Goal: Navigation & Orientation: Find specific page/section

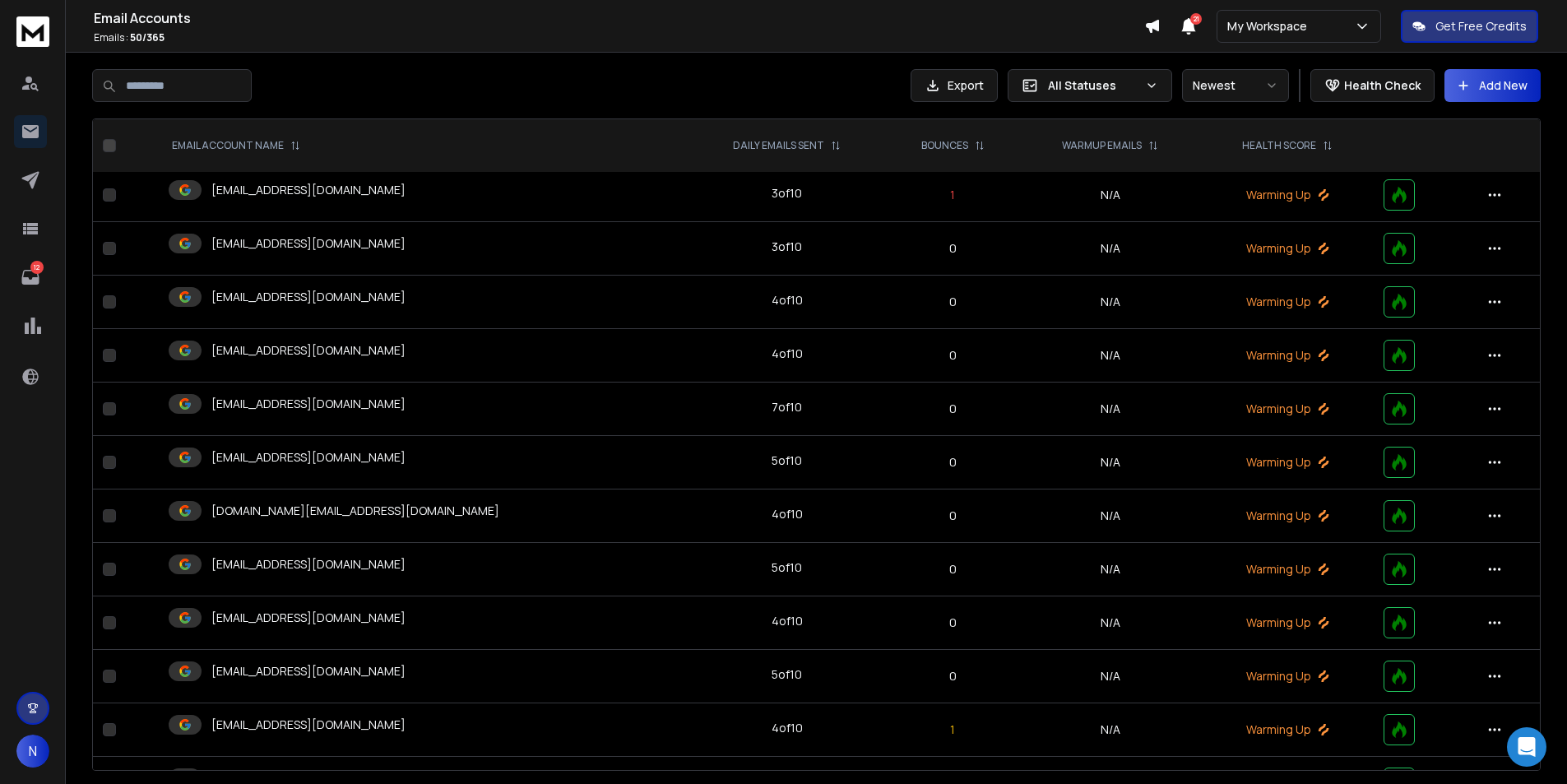
scroll to position [1398, 0]
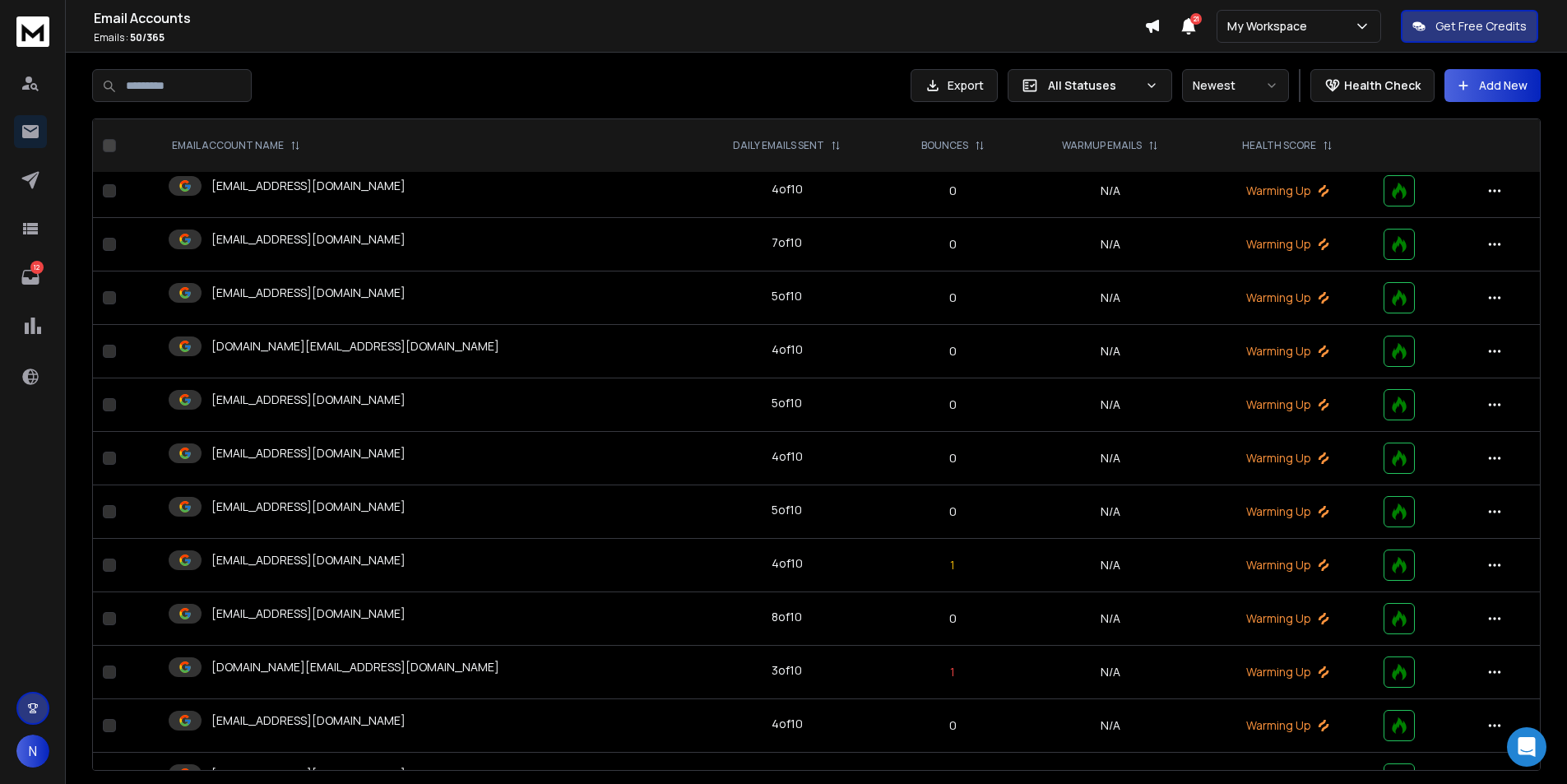
click at [688, 337] on td "4 of 10" at bounding box center [787, 346] width 199 height 43
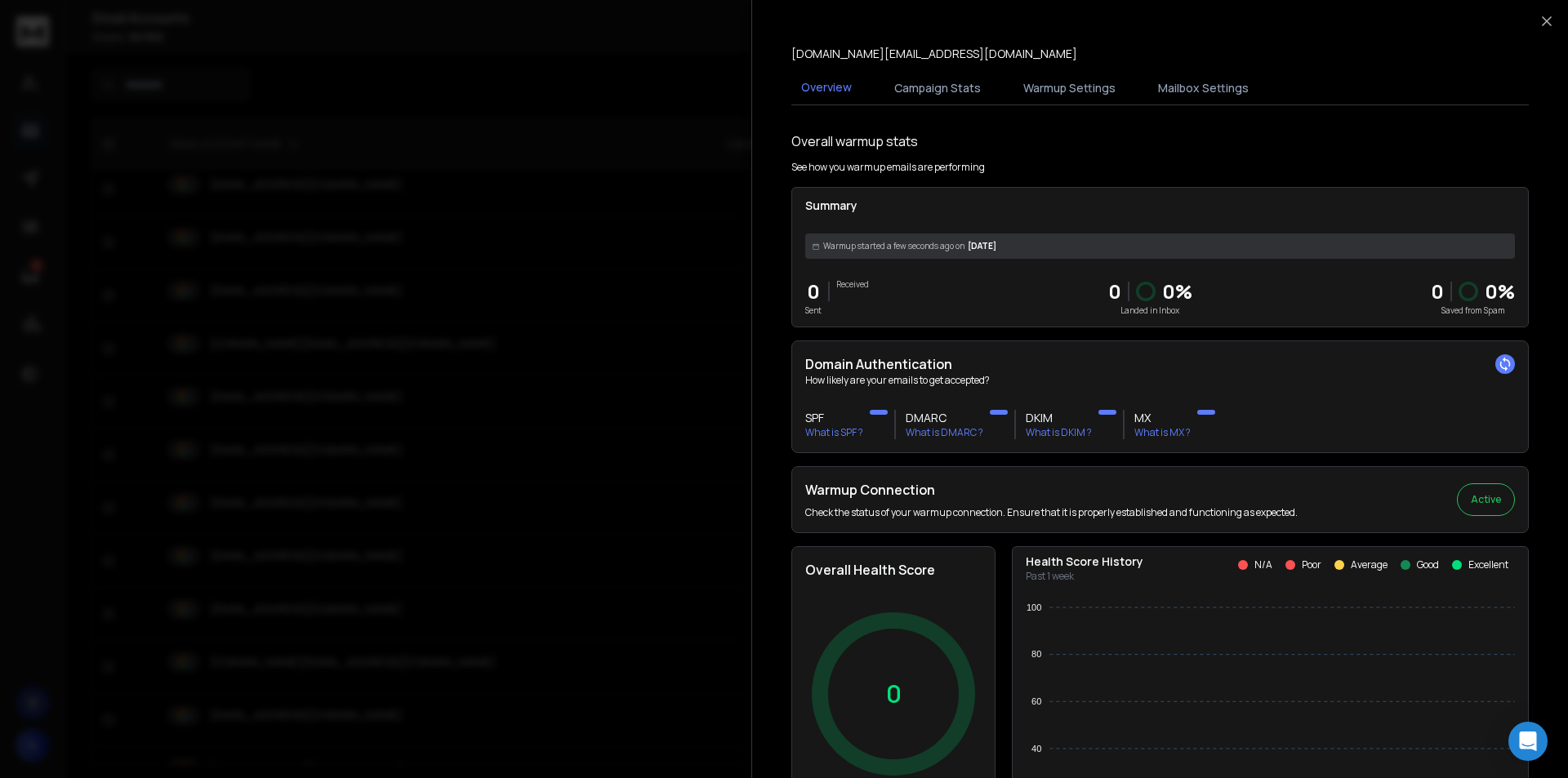
click at [649, 334] on div at bounding box center [784, 389] width 1568 height 778
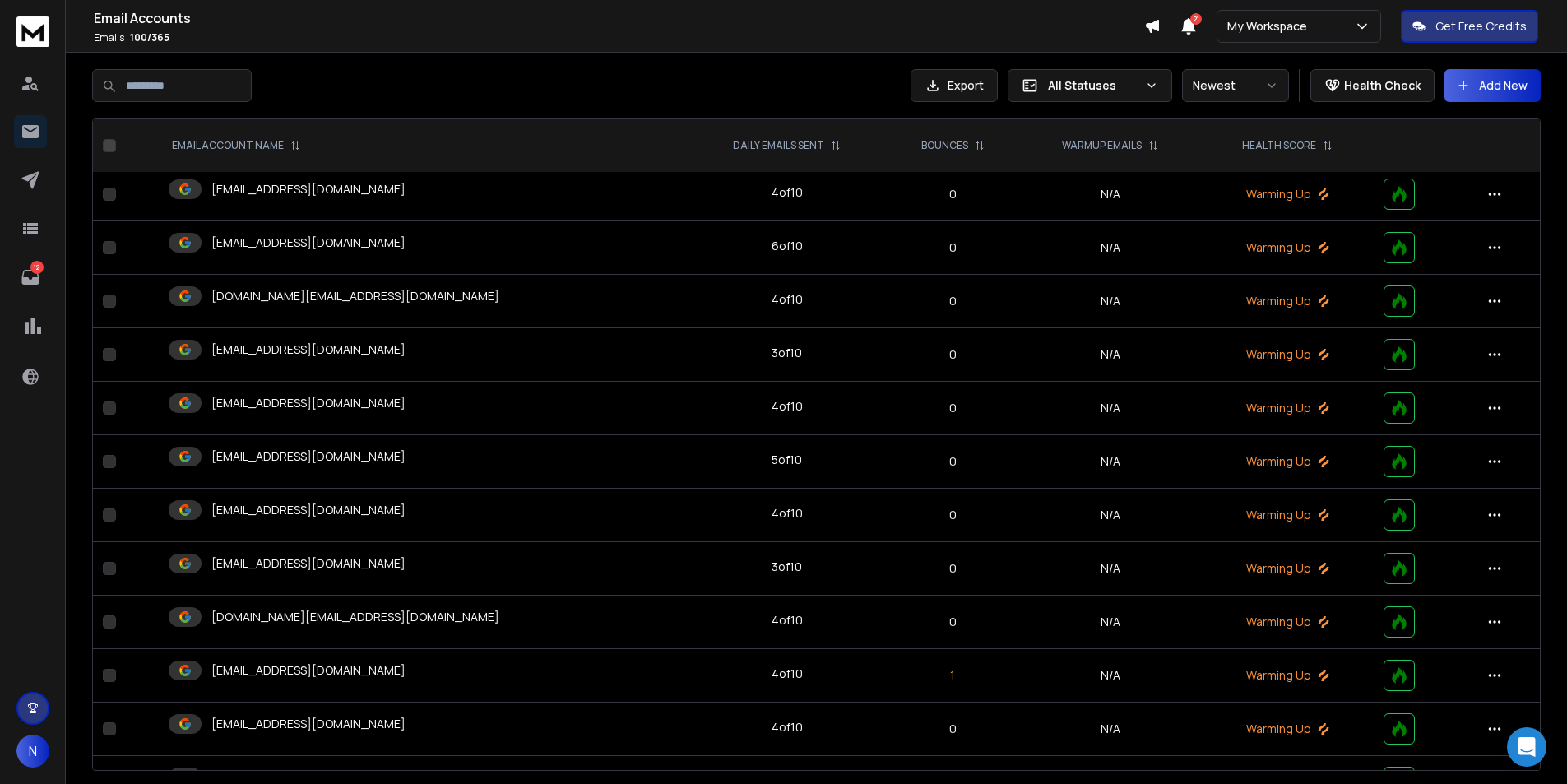
scroll to position [2443, 0]
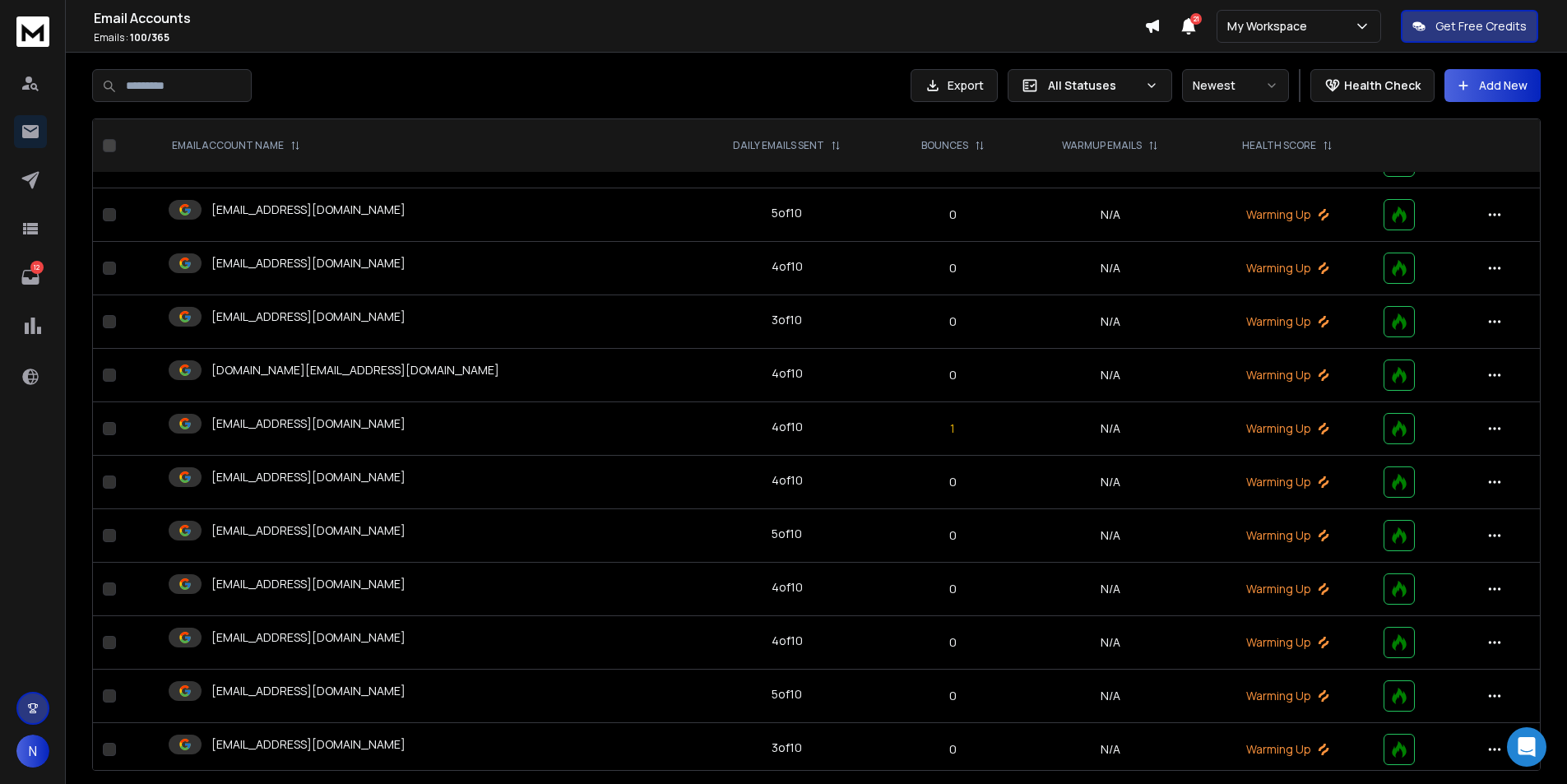
click at [705, 442] on td "4 of 10" at bounding box center [787, 423] width 199 height 43
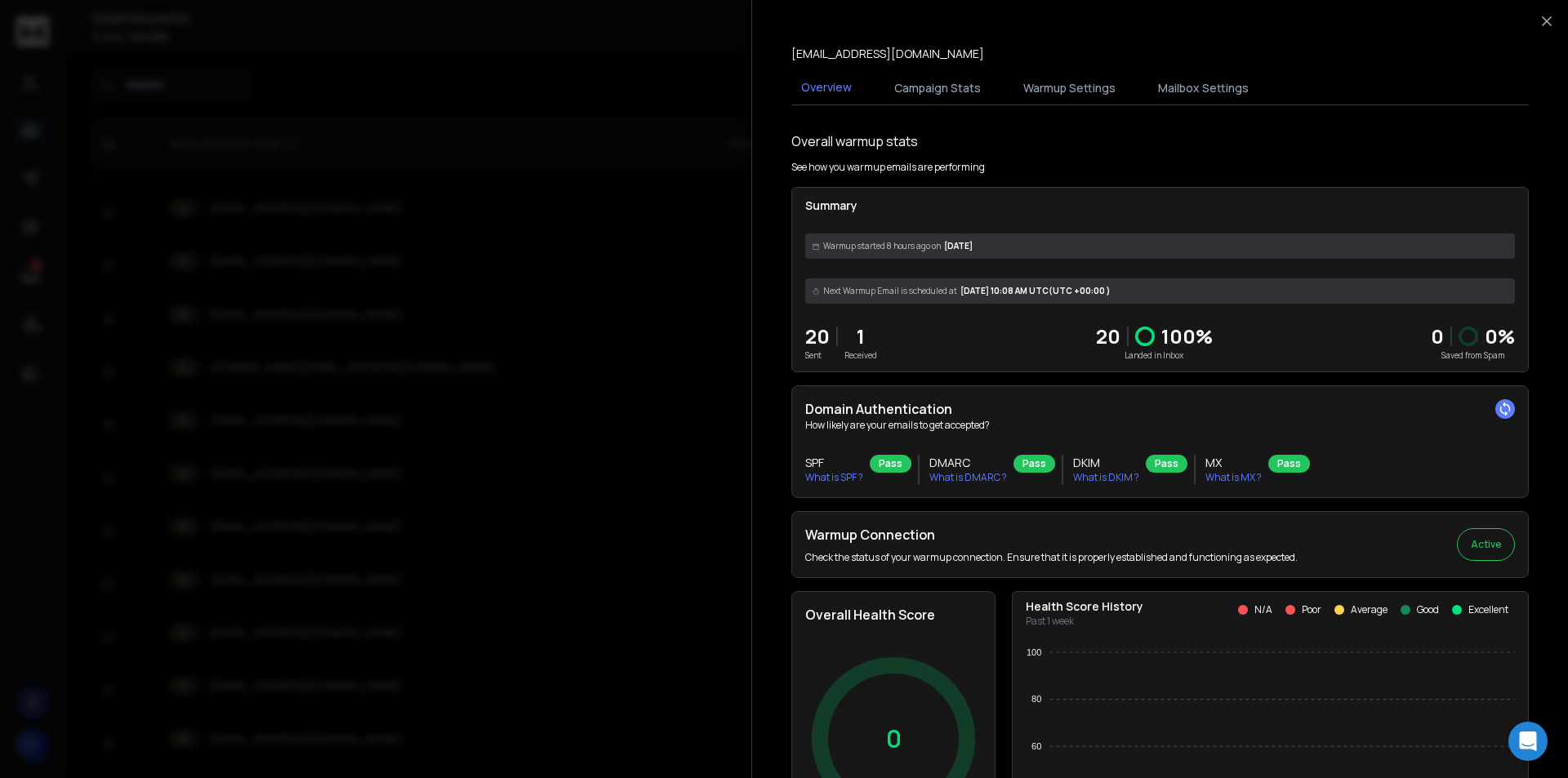
click at [674, 387] on div at bounding box center [784, 389] width 1568 height 778
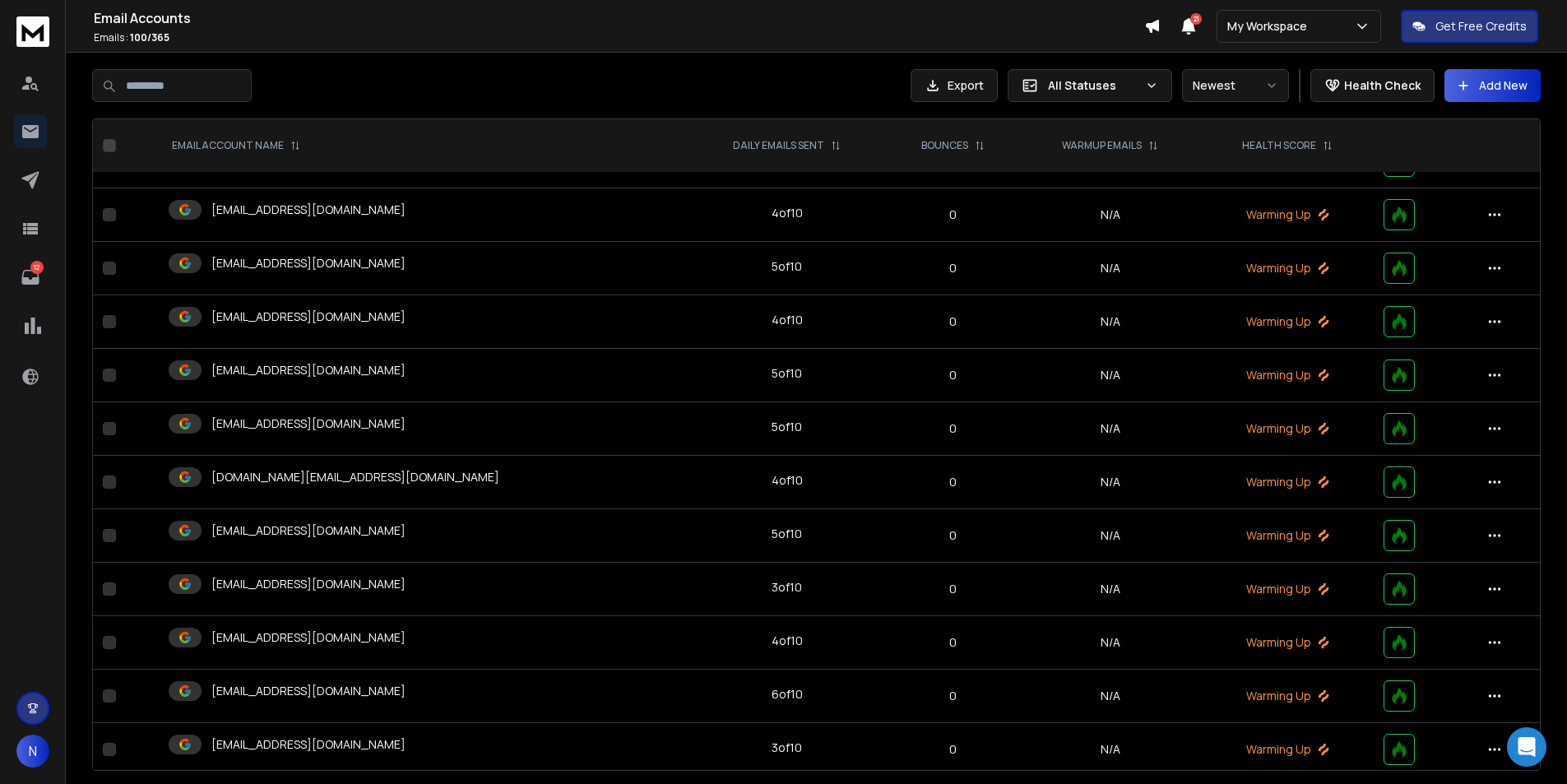
scroll to position [4786, 0]
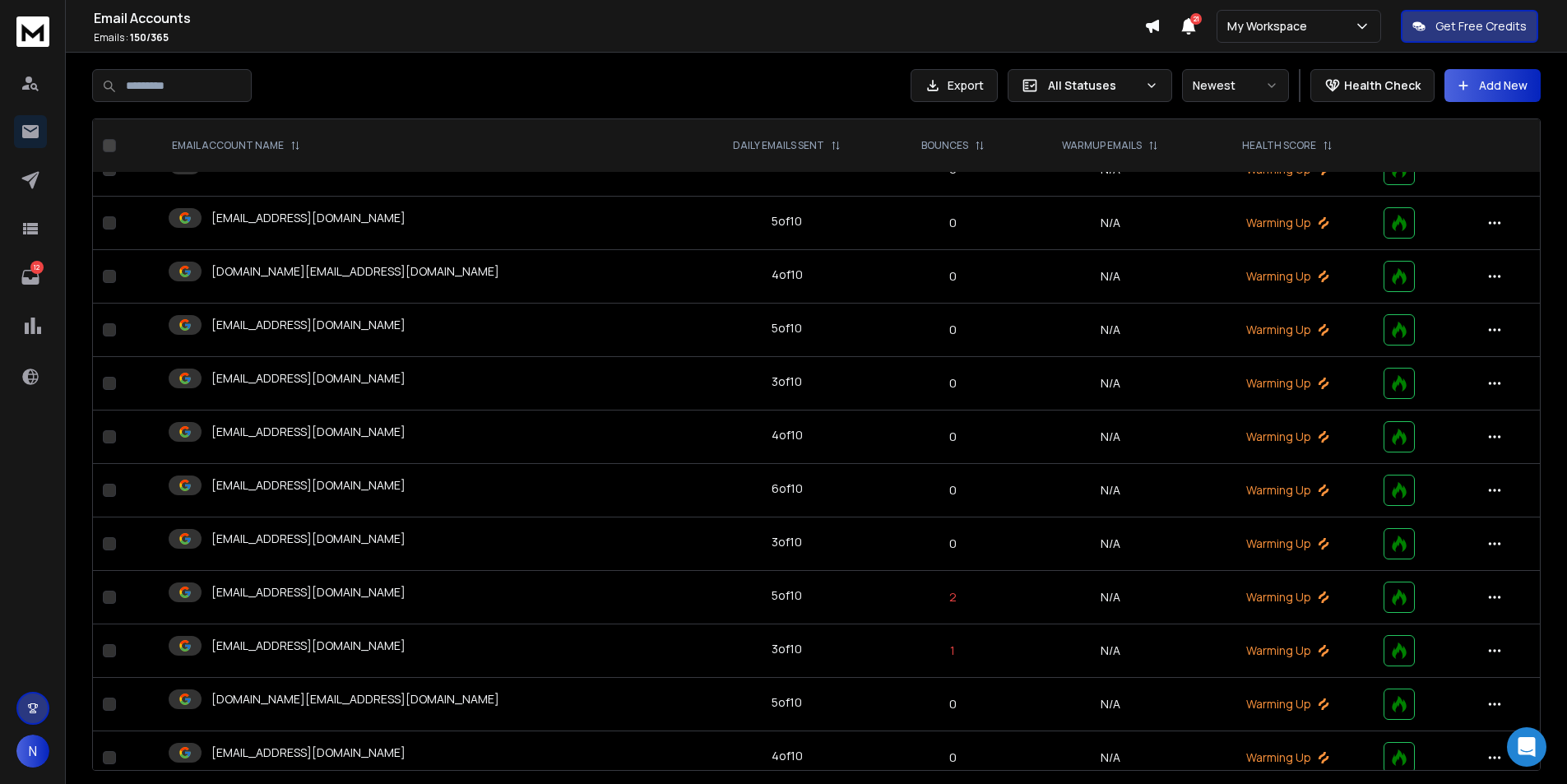
click at [896, 600] on p "2" at bounding box center [953, 597] width 114 height 16
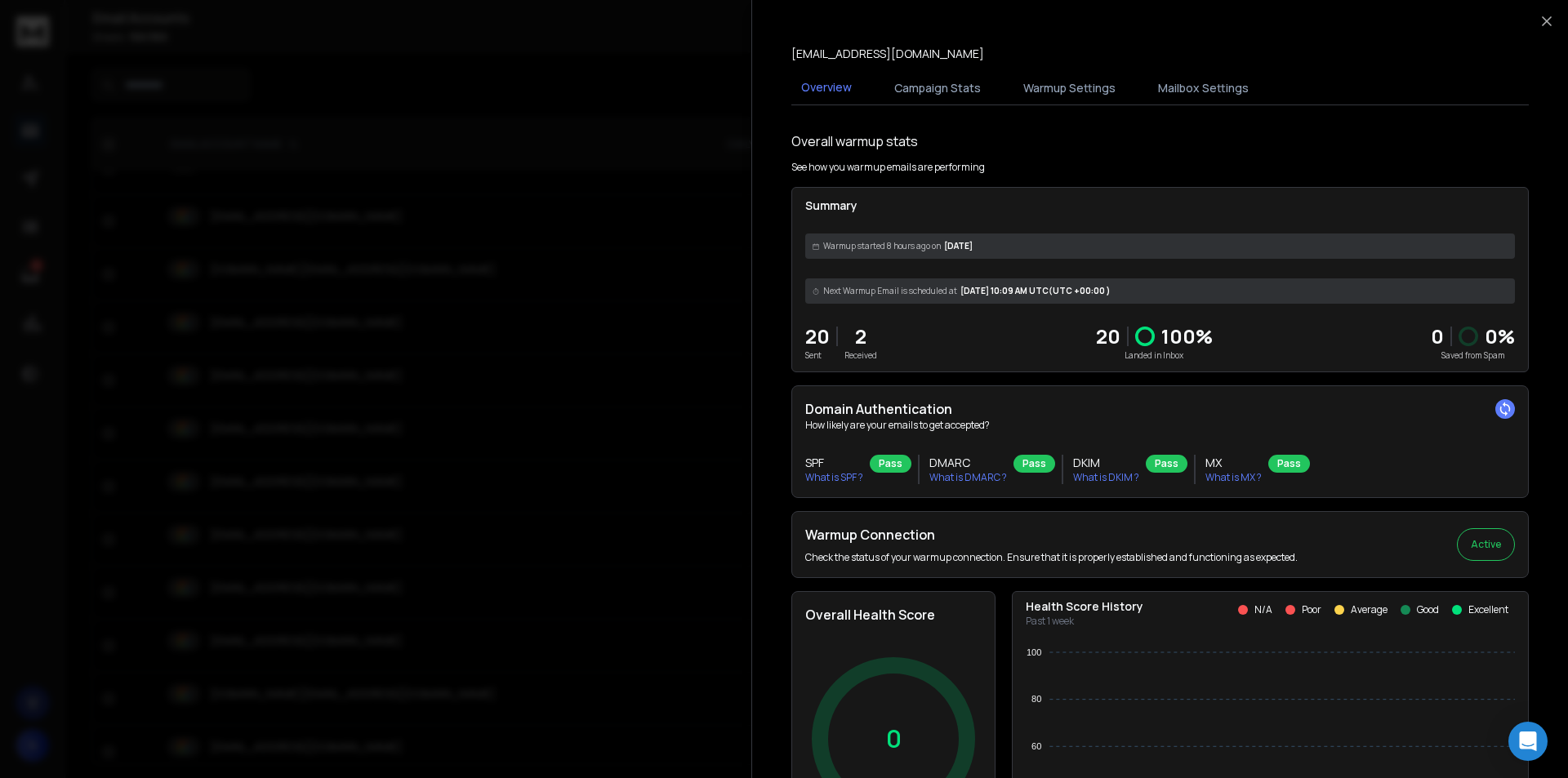
click at [650, 607] on div at bounding box center [784, 389] width 1568 height 778
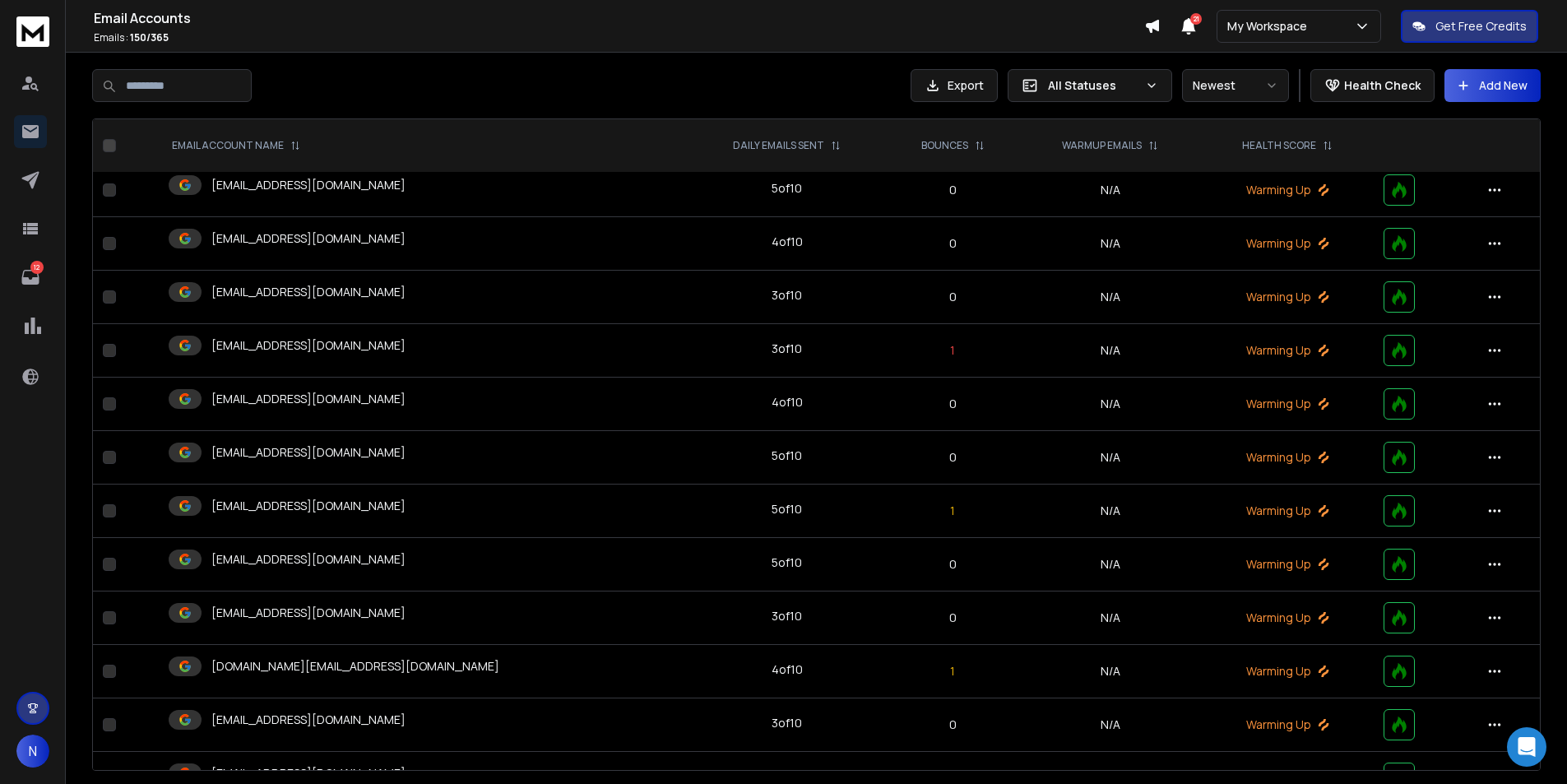
scroll to position [6184, 0]
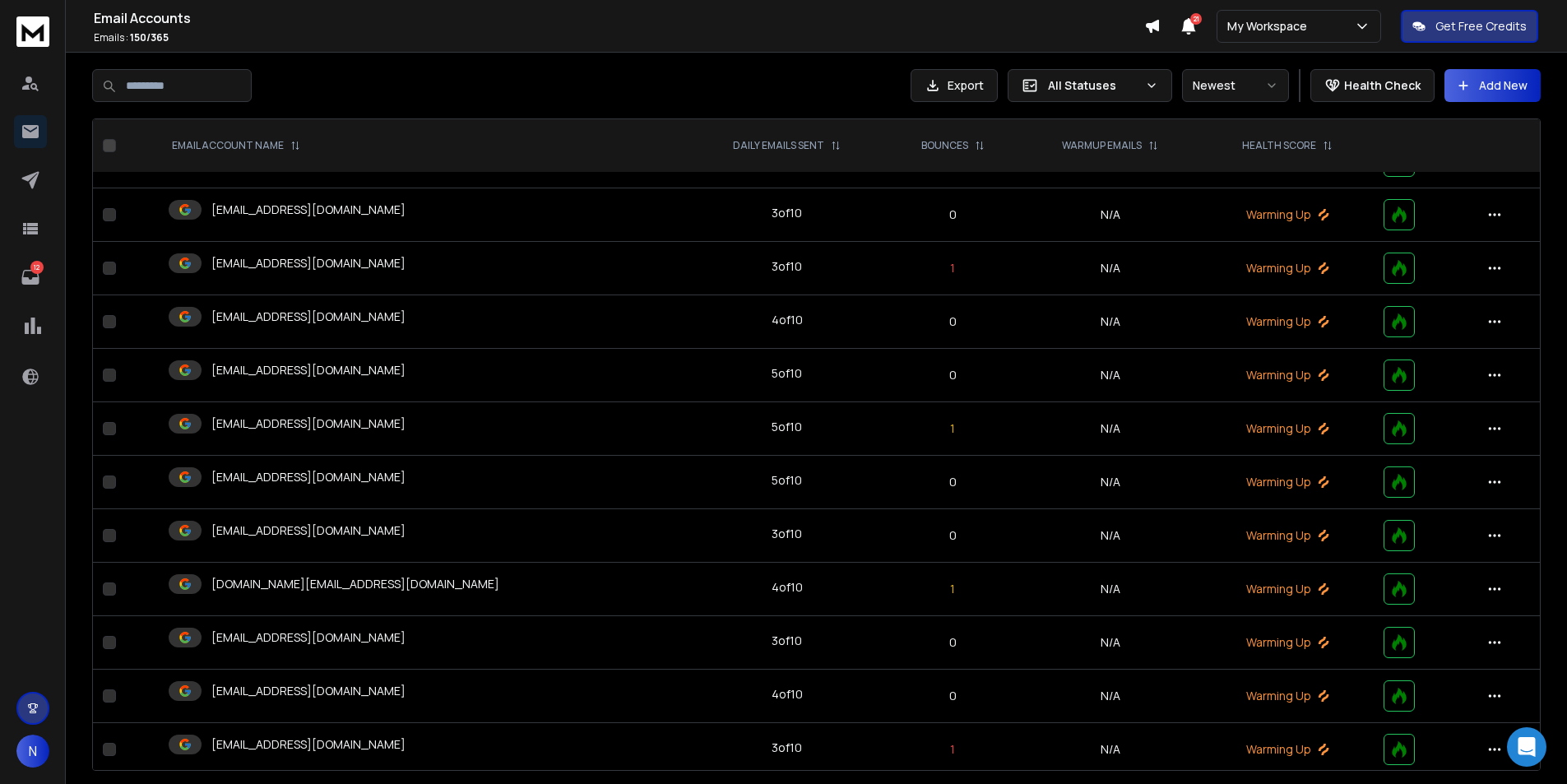
click at [821, 278] on td "3 of 10" at bounding box center [787, 263] width 199 height 43
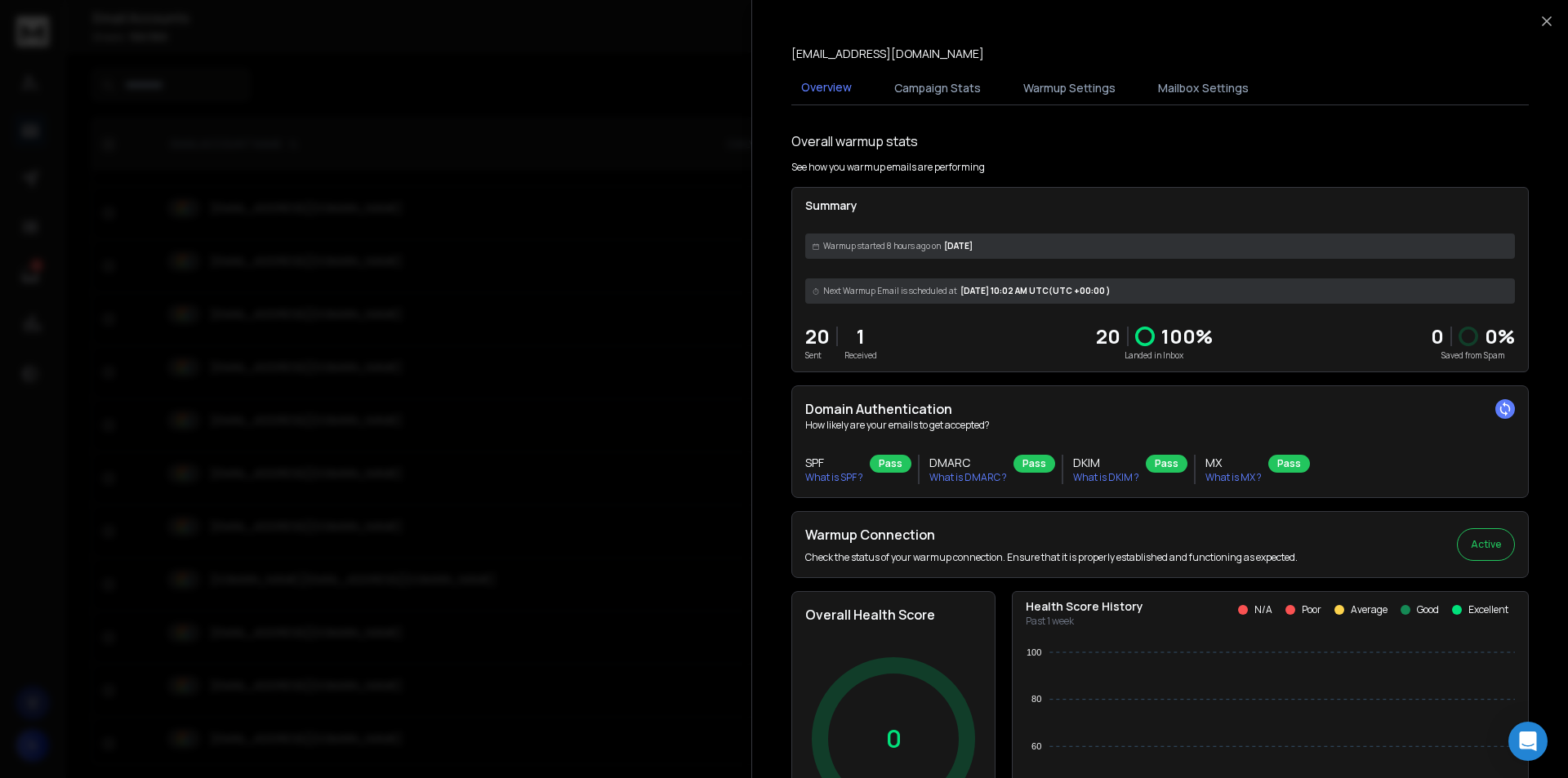
click at [643, 415] on div at bounding box center [784, 389] width 1568 height 778
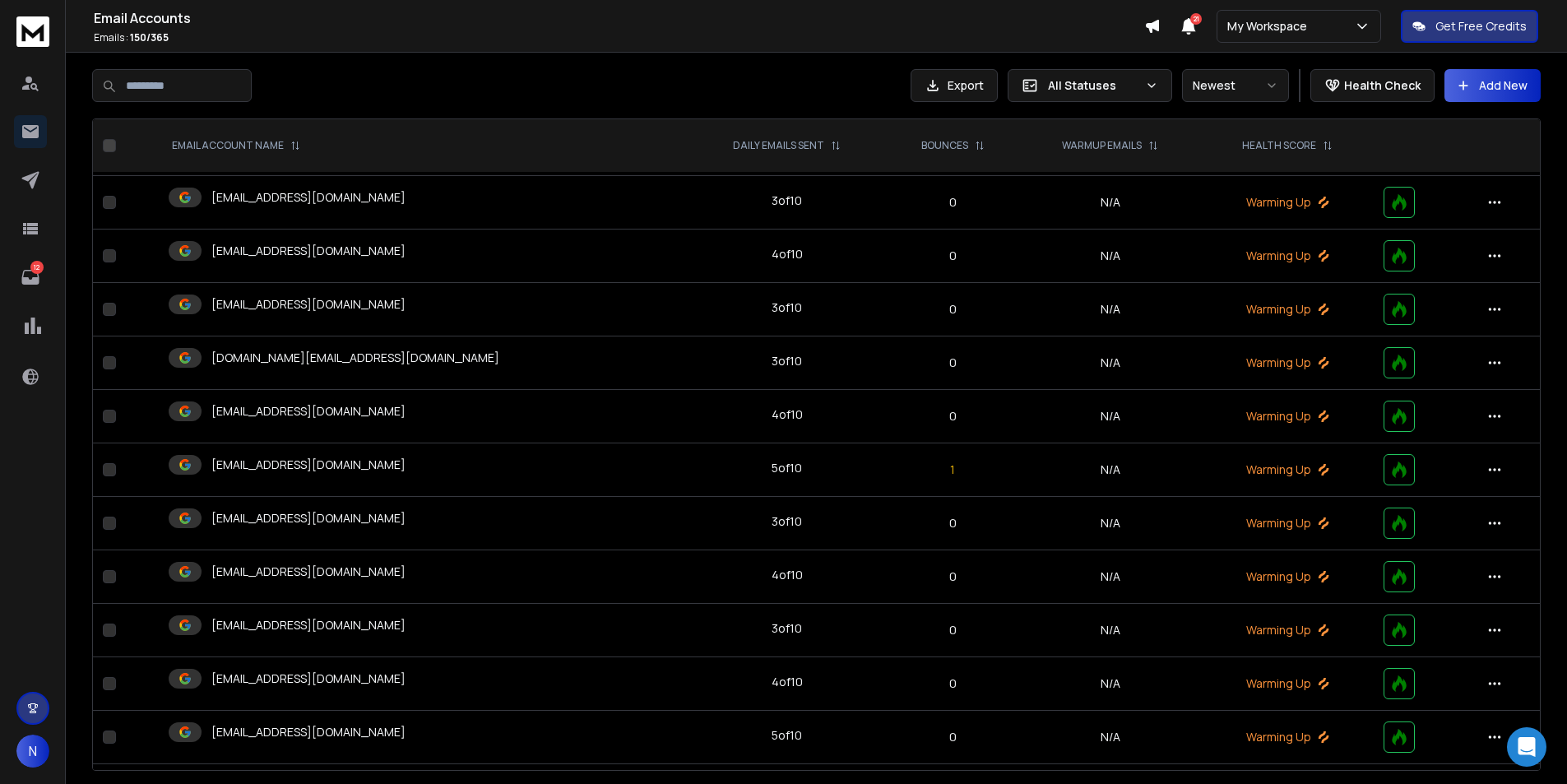
scroll to position [7459, 0]
